Goal: Task Accomplishment & Management: Use online tool/utility

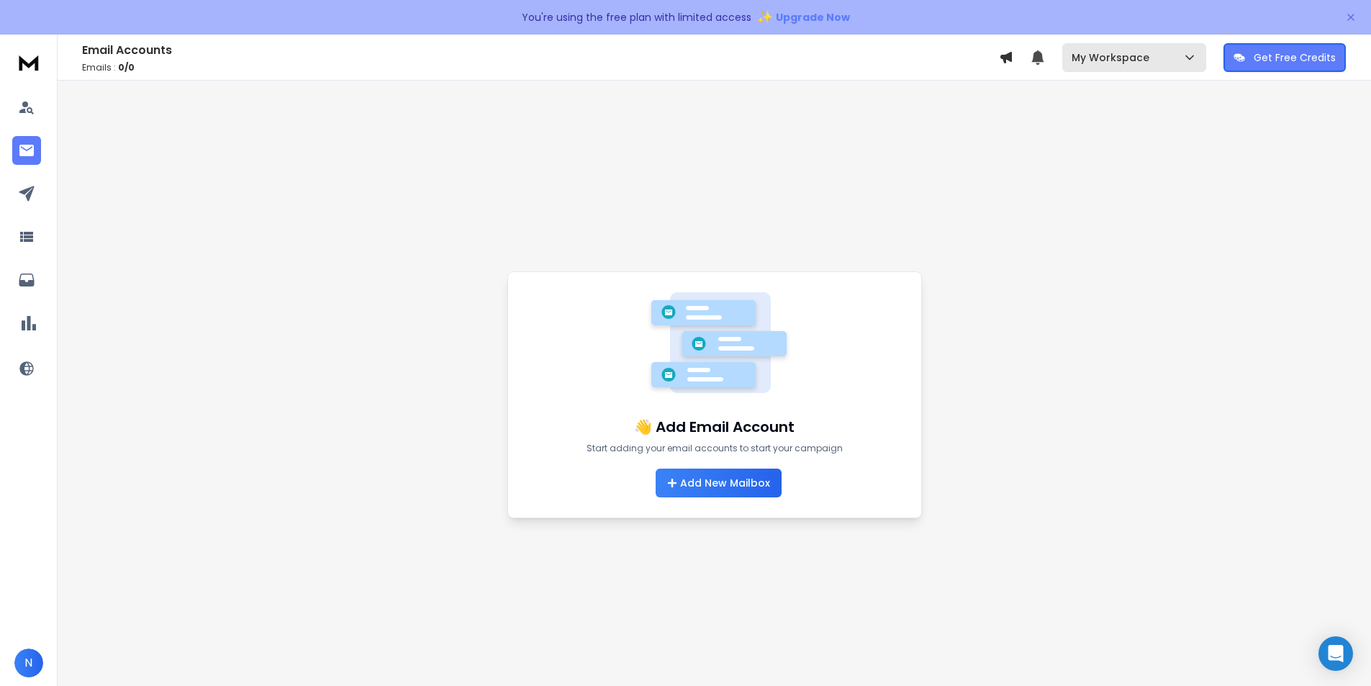
click at [1104, 62] on p "My Workspace" at bounding box center [1112, 57] width 83 height 14
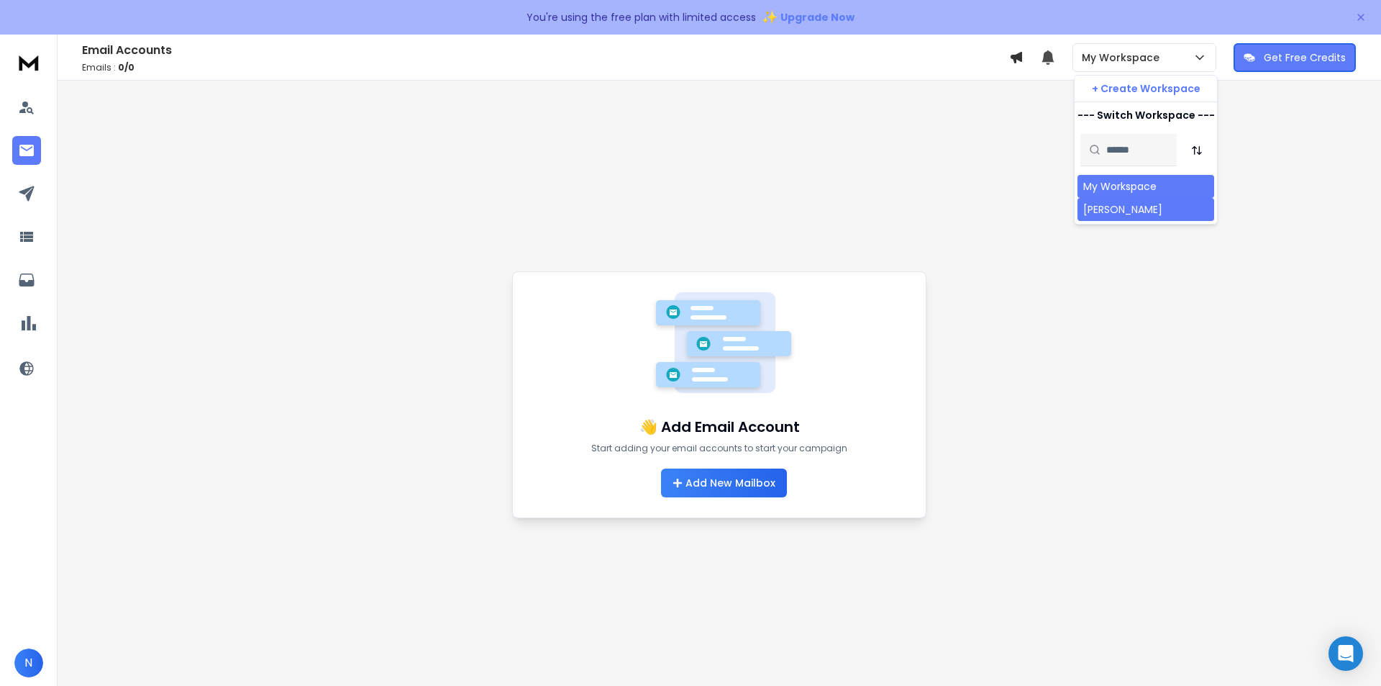
click at [1117, 212] on div "[PERSON_NAME]" at bounding box center [1123, 209] width 79 height 14
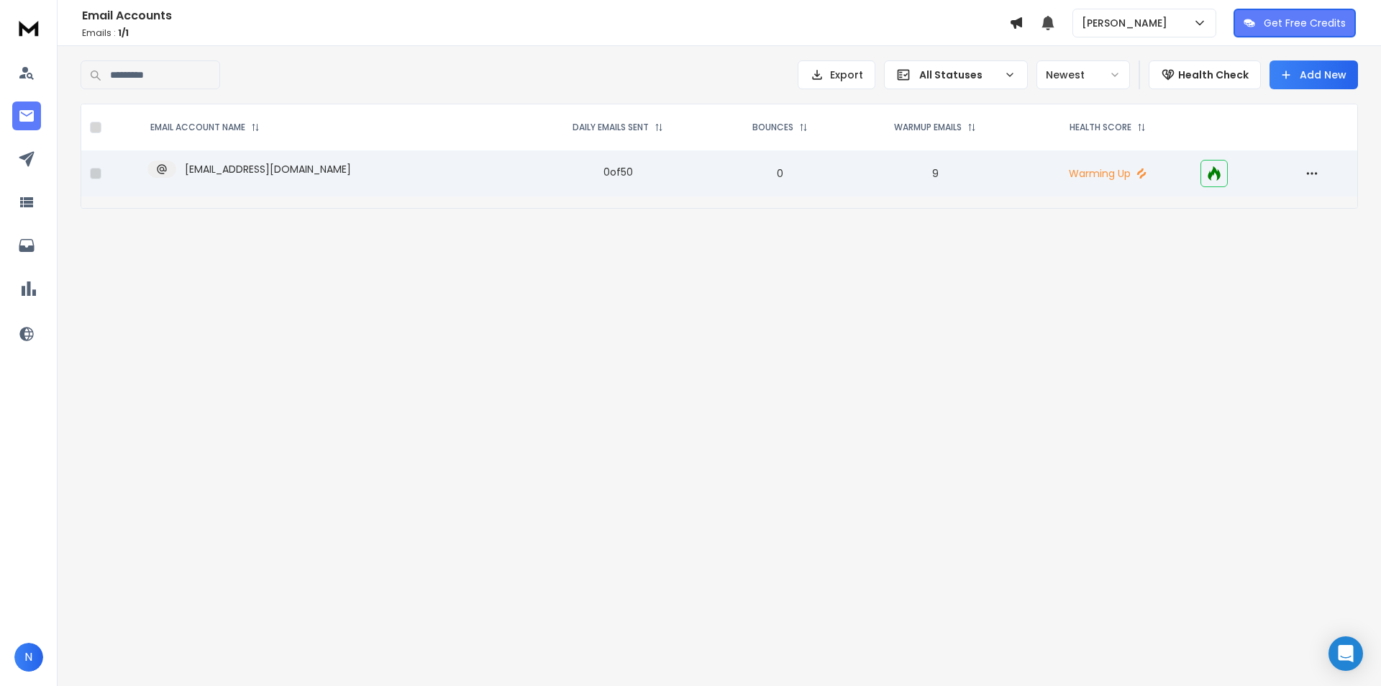
click at [1248, 181] on div at bounding box center [1230, 173] width 58 height 27
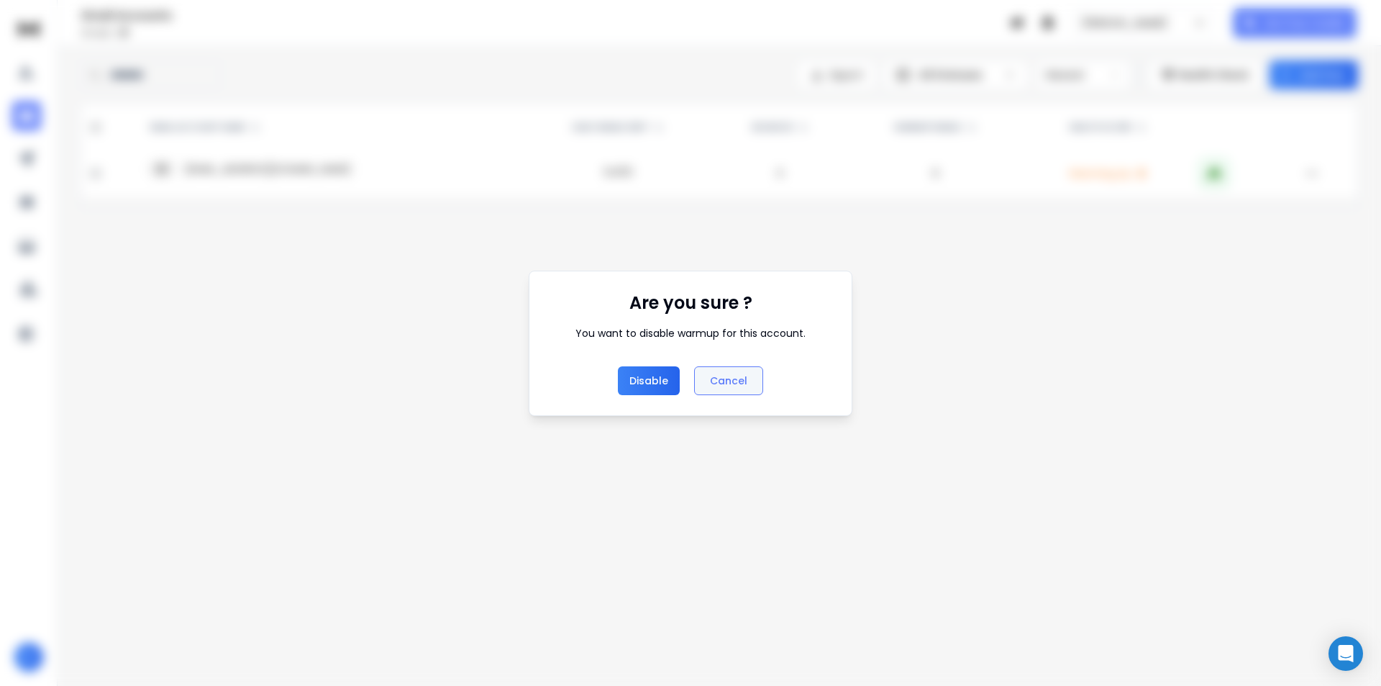
click at [745, 378] on button "Cancel" at bounding box center [728, 380] width 69 height 29
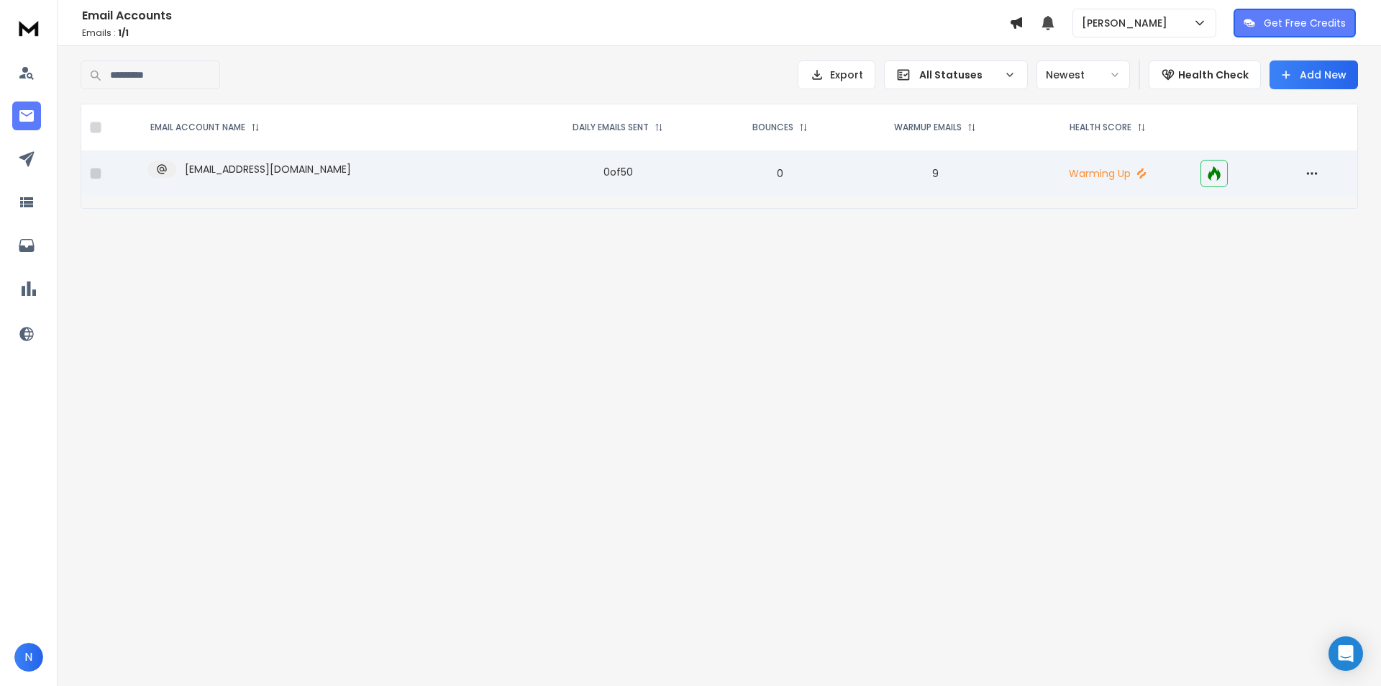
click at [961, 176] on td "9" at bounding box center [936, 173] width 178 height 46
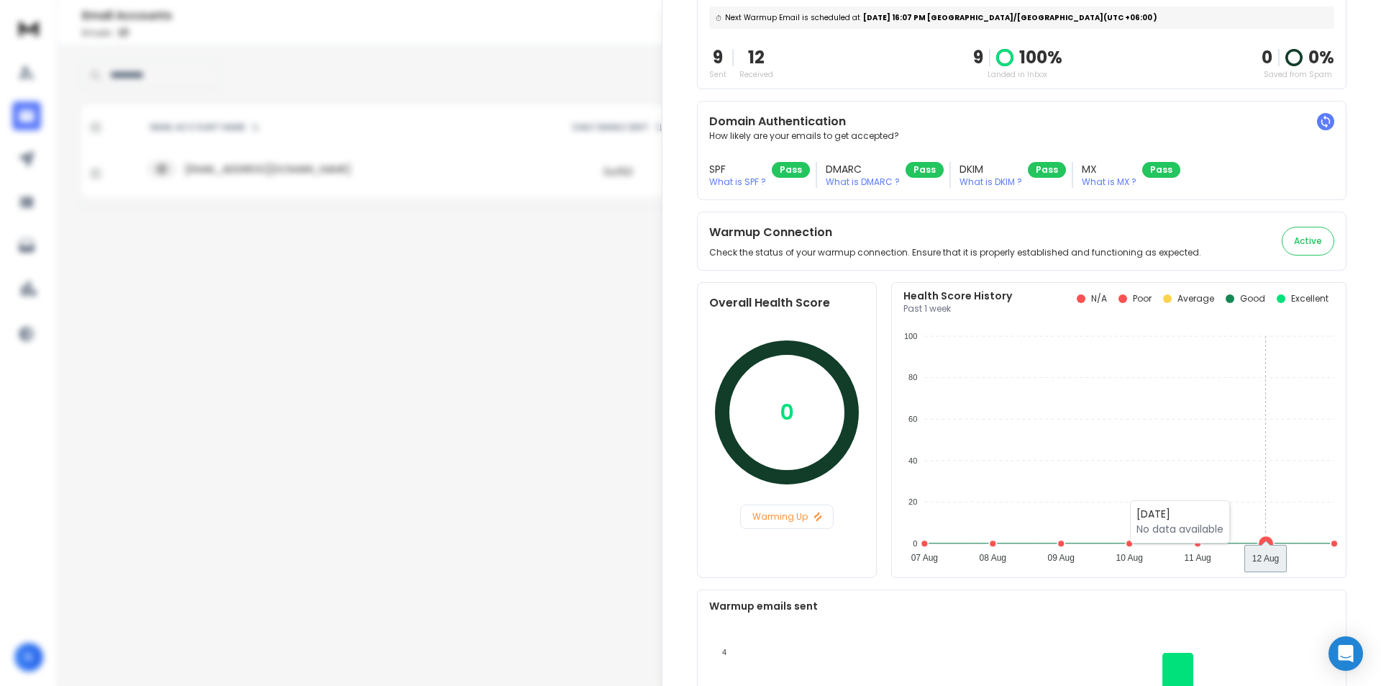
scroll to position [352, 0]
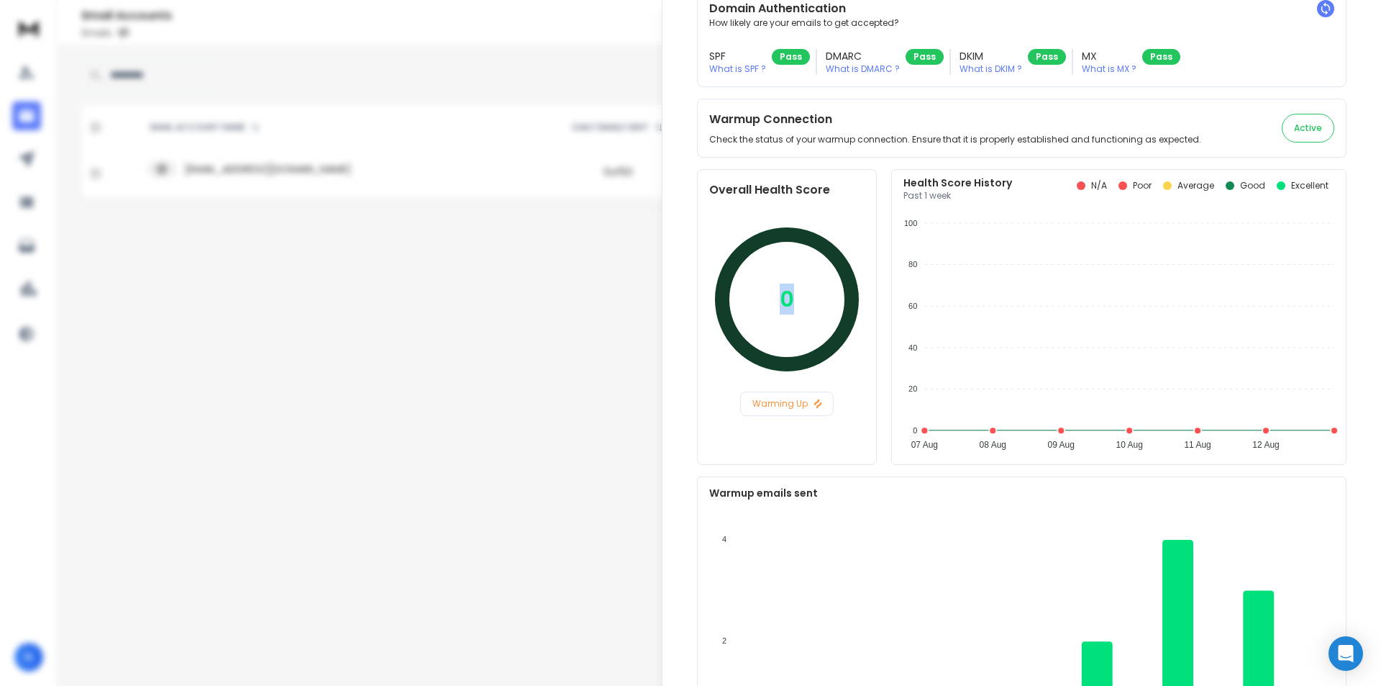
drag, startPoint x: 791, startPoint y: 299, endPoint x: 799, endPoint y: 299, distance: 8.6
type textarea "*"
click at [799, 299] on div "0" at bounding box center [787, 299] width 144 height 144
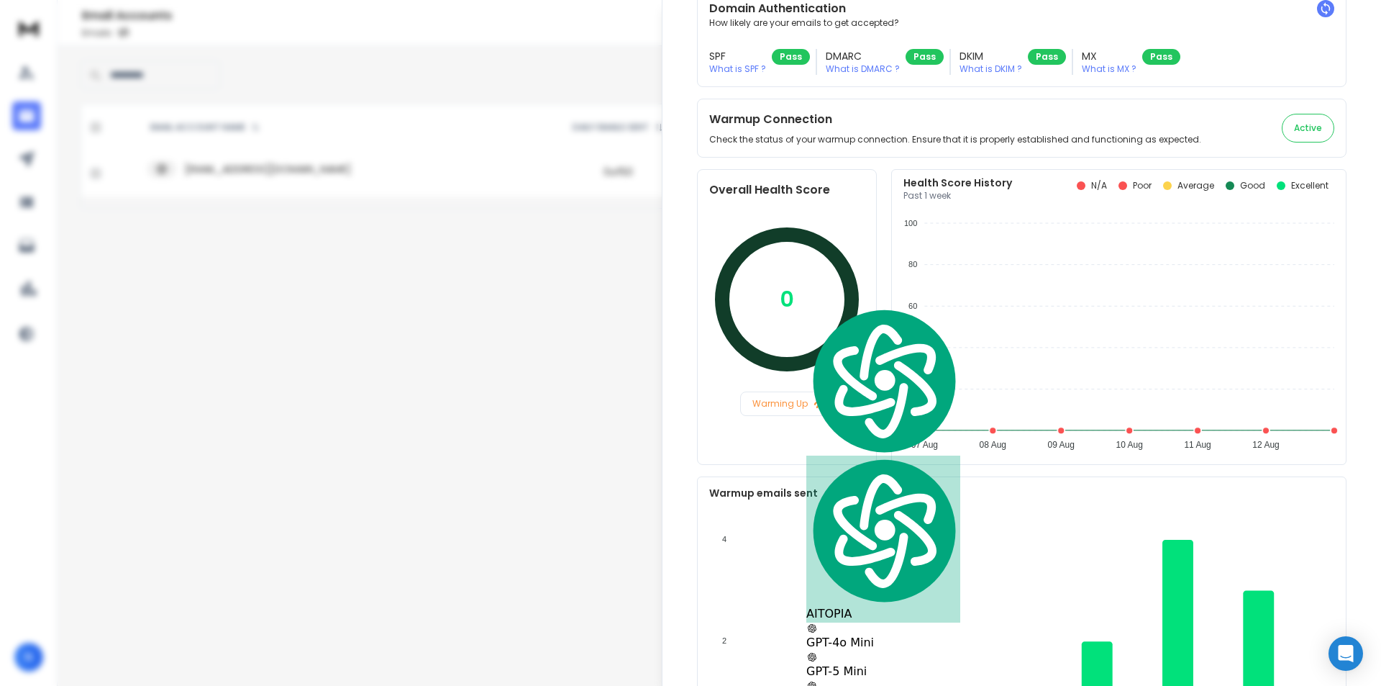
click at [891, 486] on p "Warmup emails sent" at bounding box center [1021, 493] width 625 height 14
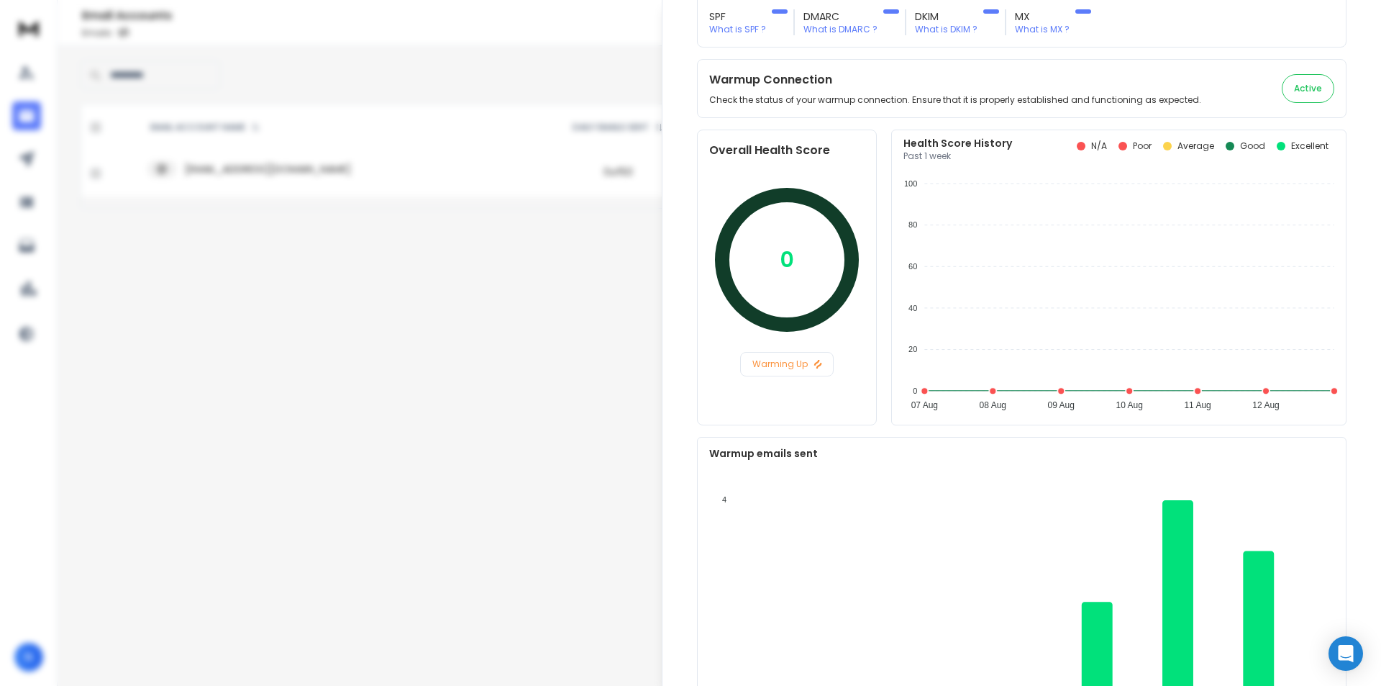
click at [389, 376] on div at bounding box center [690, 343] width 1381 height 686
